Goal: Task Accomplishment & Management: Manage account settings

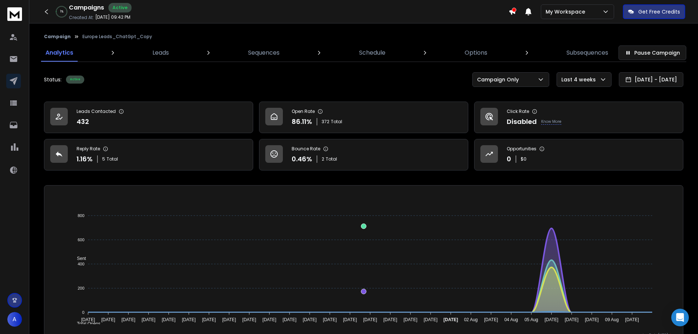
click at [661, 52] on button "Pause Campaign" at bounding box center [652, 52] width 68 height 15
click at [14, 56] on icon at bounding box center [13, 59] width 7 height 6
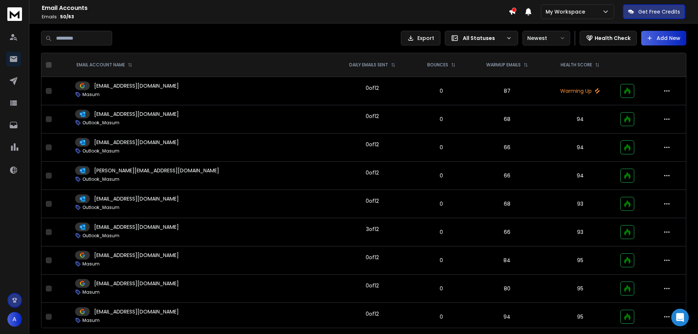
click at [493, 40] on p "All Statuses" at bounding box center [482, 37] width 40 height 7
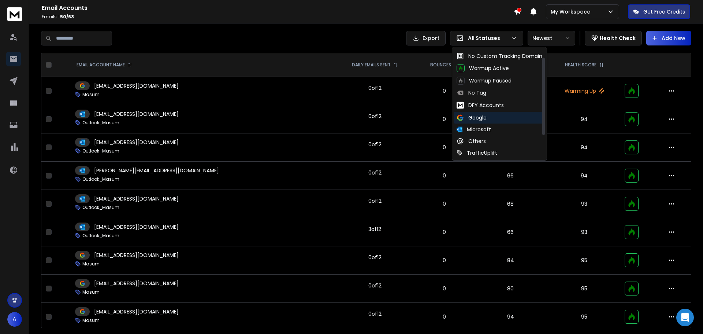
scroll to position [45, 0]
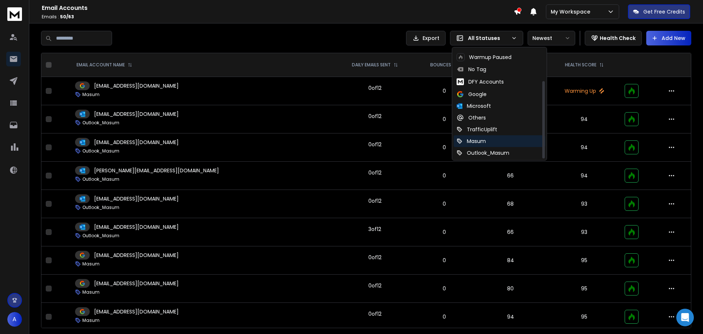
click at [478, 138] on div "Masum" at bounding box center [471, 140] width 29 height 7
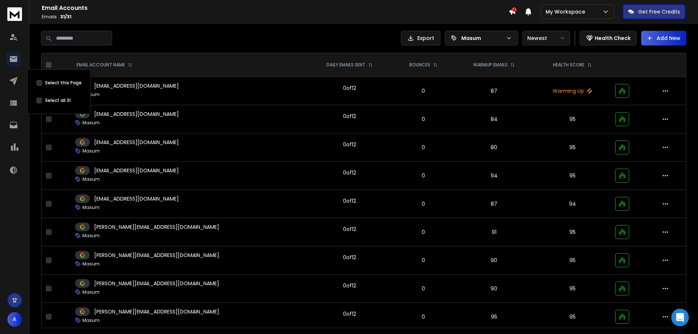
click at [39, 101] on button "Select this Page" at bounding box center [39, 100] width 6 height 6
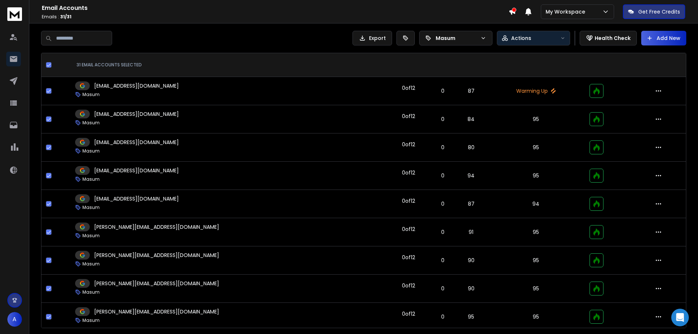
click at [542, 37] on div "Actions" at bounding box center [529, 37] width 56 height 7
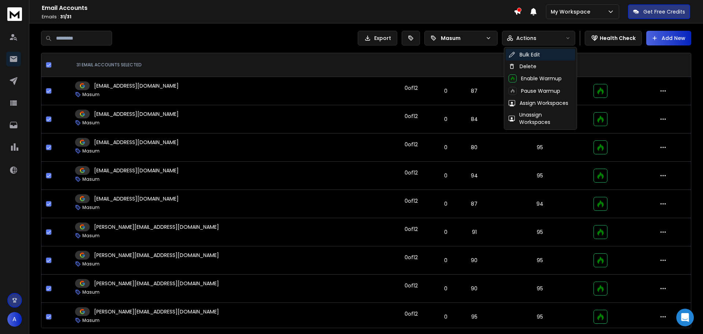
click at [533, 53] on div "Bulk Edit" at bounding box center [524, 54] width 31 height 7
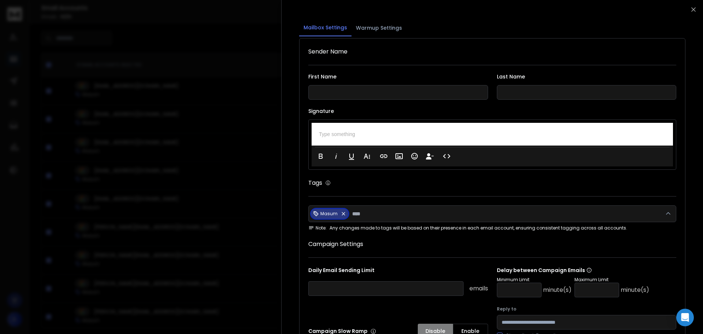
click at [379, 28] on button "Warmup Settings" at bounding box center [379, 28] width 55 height 16
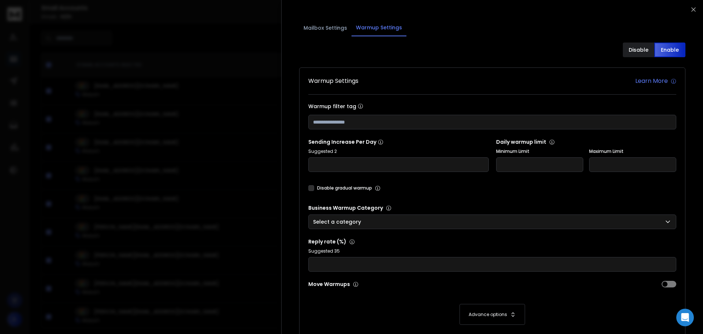
click at [526, 163] on input "number" at bounding box center [539, 164] width 87 height 15
drag, startPoint x: 520, startPoint y: 170, endPoint x: 480, endPoint y: 170, distance: 40.3
click at [480, 170] on div "Sending Increase Per Day Suggested 2 Daily warmup limit Minimum Limit ** Maximu…" at bounding box center [492, 155] width 368 height 34
type input "*"
click at [625, 170] on input "number" at bounding box center [632, 164] width 87 height 15
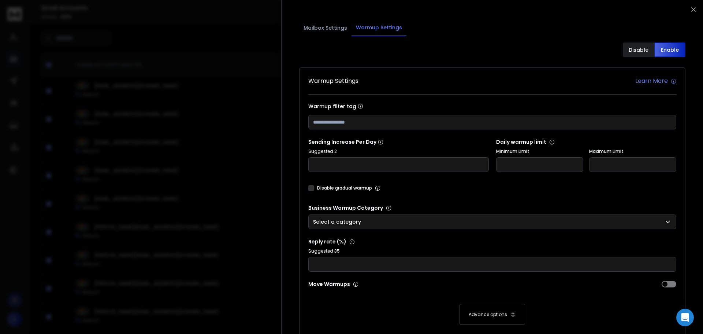
paste input "**"
type input "**"
drag, startPoint x: 512, startPoint y: 166, endPoint x: 485, endPoint y: 167, distance: 26.7
click at [486, 167] on div "Sending Increase Per Day Suggested 2 Daily warmup limit Minimum Limit * Maximum…" at bounding box center [492, 155] width 368 height 34
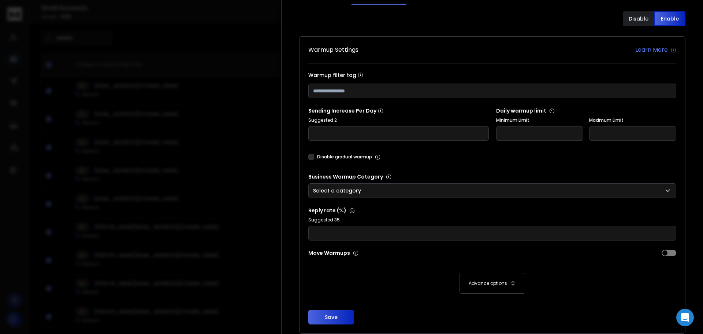
scroll to position [51, 0]
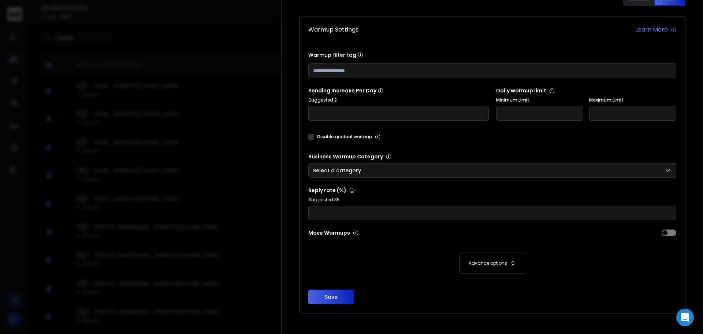
type input "**"
click at [345, 214] on input "number" at bounding box center [492, 212] width 368 height 15
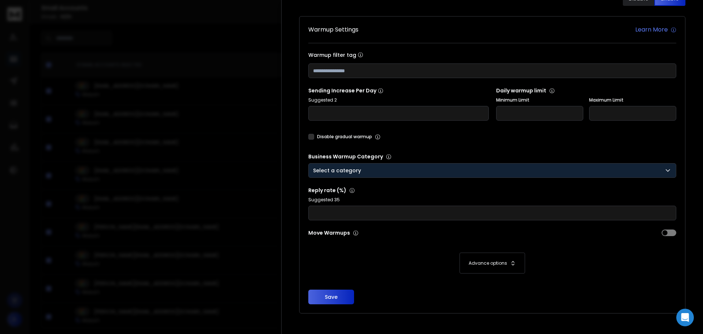
type input "**"
click at [388, 168] on div "Select a category" at bounding box center [492, 170] width 358 height 7
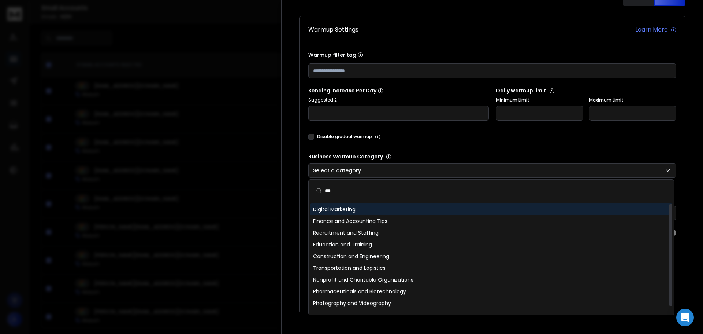
type input "***"
click at [341, 206] on span "Digital Marketing" at bounding box center [334, 208] width 42 height 7
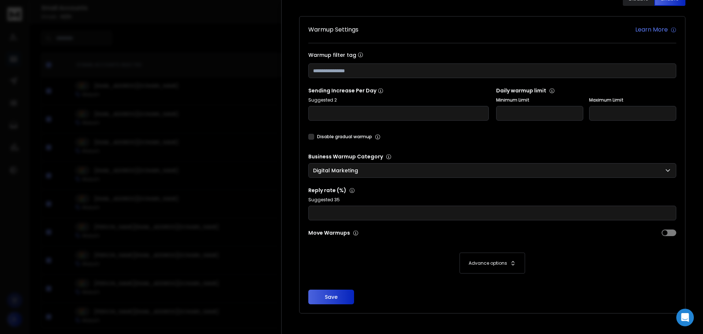
click at [333, 299] on button "Save" at bounding box center [331, 296] width 46 height 15
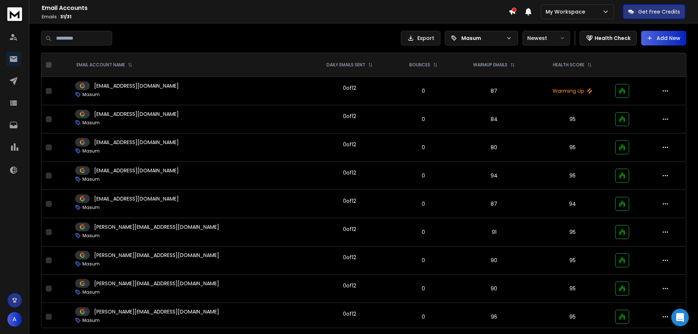
click at [474, 41] on p "Masum" at bounding box center [482, 37] width 42 height 7
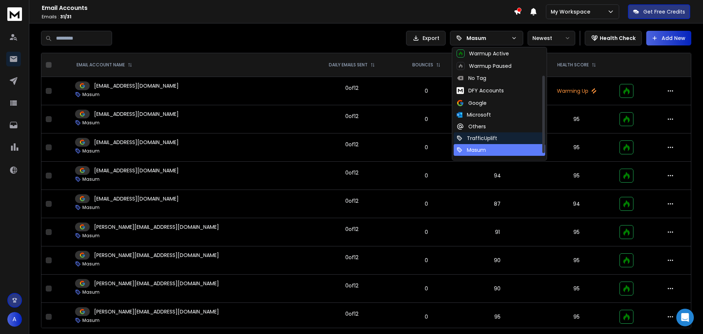
scroll to position [45, 0]
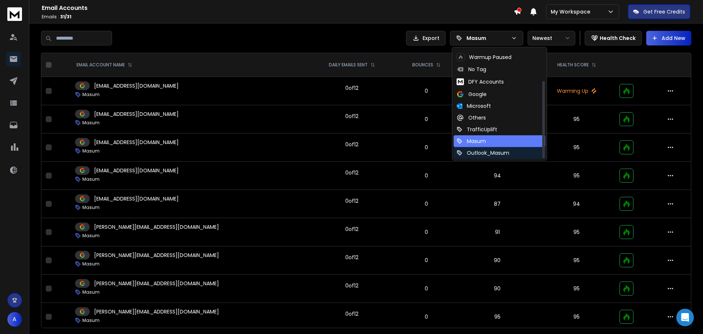
click at [491, 152] on div "Outlook_Masum" at bounding box center [483, 152] width 53 height 7
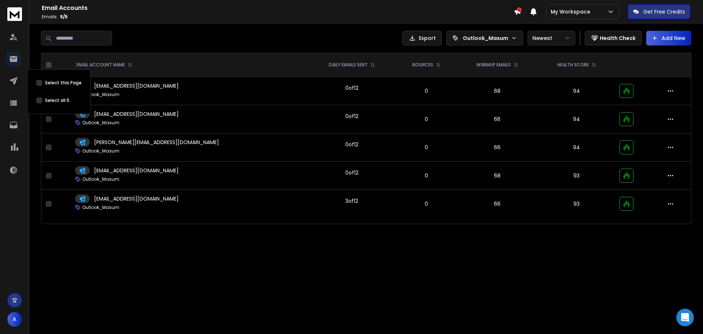
click at [44, 100] on div "Select all 5" at bounding box center [58, 100] width 45 height 6
click at [42, 98] on button "Select this Page" at bounding box center [39, 100] width 6 height 6
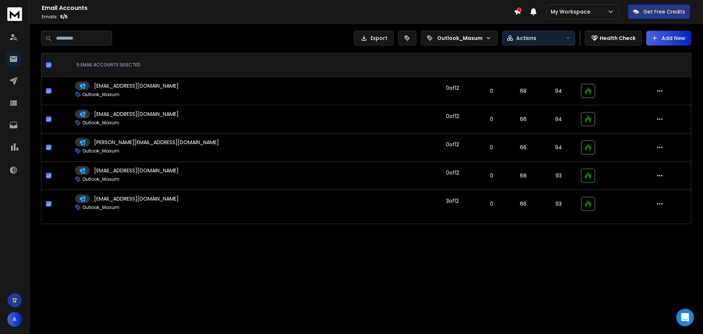
click at [542, 37] on div "Actions" at bounding box center [535, 37] width 56 height 7
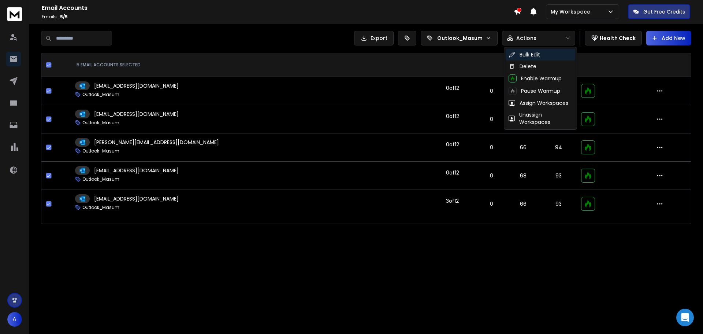
click at [531, 55] on div "Bulk Edit" at bounding box center [524, 54] width 31 height 7
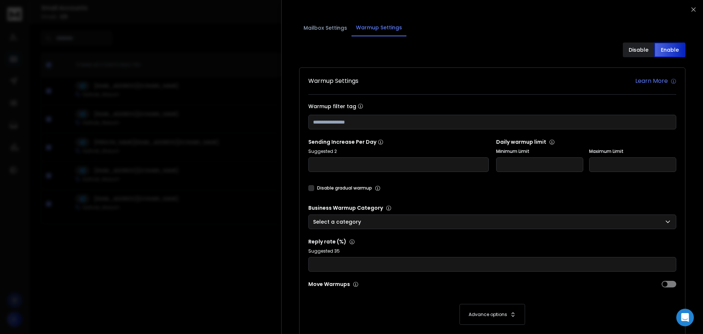
click at [380, 27] on button "Warmup Settings" at bounding box center [379, 27] width 55 height 17
click at [603, 161] on input "number" at bounding box center [632, 164] width 87 height 15
type input "**"
click at [527, 164] on input "number" at bounding box center [539, 164] width 87 height 15
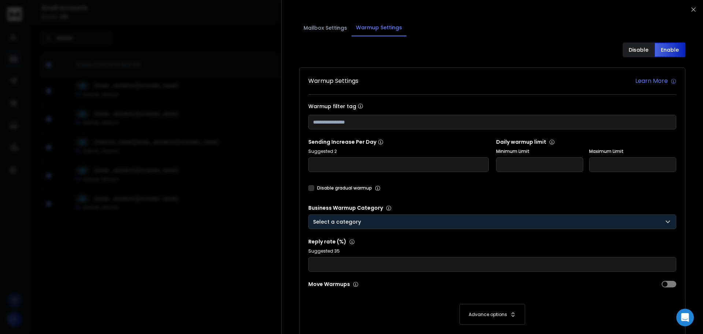
type input "**"
click at [482, 224] on div "Select a category" at bounding box center [492, 221] width 358 height 7
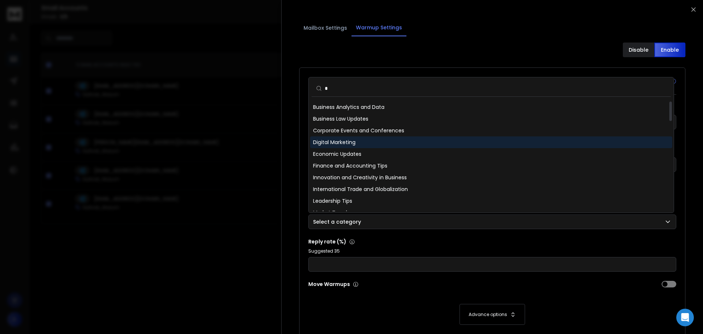
type input "*"
click at [345, 141] on span "Digital Marketing" at bounding box center [334, 141] width 42 height 7
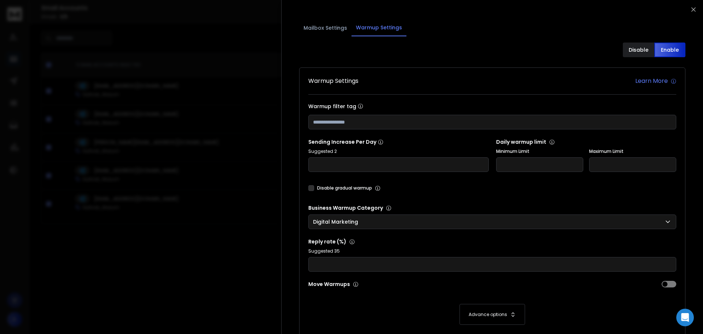
click at [379, 266] on input "number" at bounding box center [492, 264] width 368 height 15
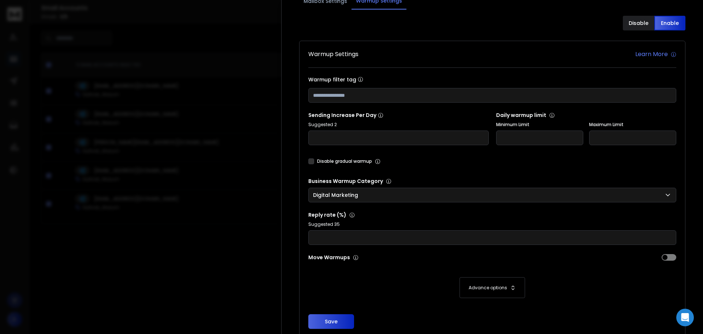
scroll to position [51, 0]
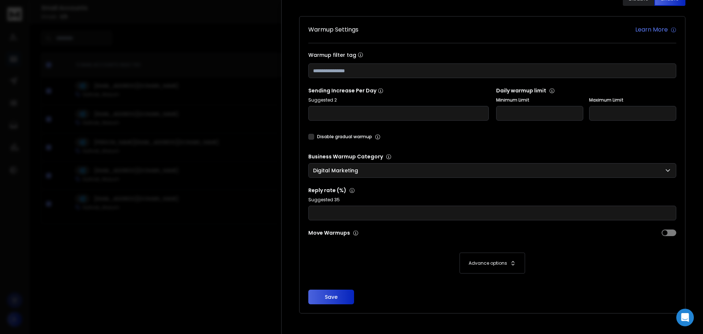
type input "**"
click at [334, 293] on button "Save" at bounding box center [331, 296] width 46 height 15
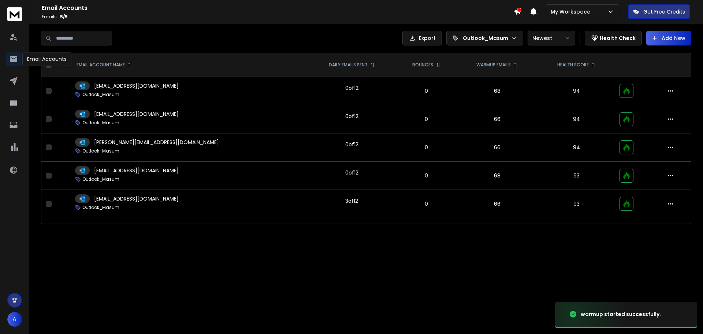
click at [13, 58] on icon at bounding box center [13, 59] width 7 height 6
